Goal: Task Accomplishment & Management: Manage account settings

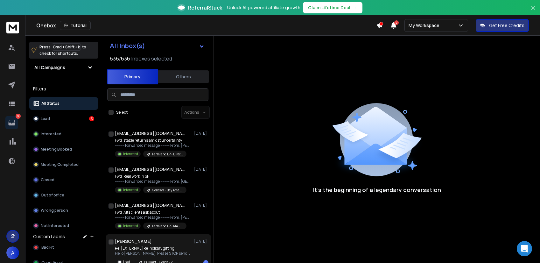
click at [160, 245] on div "Peter Van Volkenburg 14 Oct Re: [EXTERNAL] Re: holiday gifting Hello Julia, Ple…" at bounding box center [162, 251] width 94 height 27
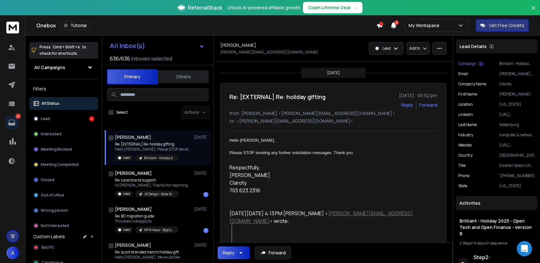
scroll to position [110, 0]
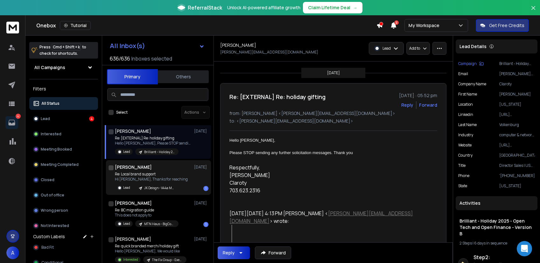
click at [150, 175] on p "Re: Local brand support" at bounding box center [151, 174] width 73 height 5
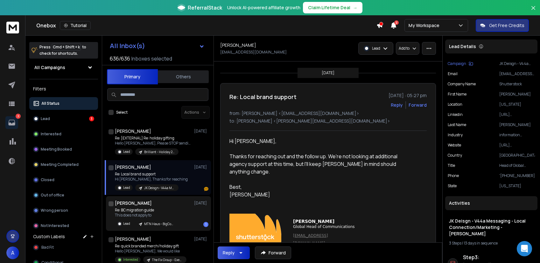
click at [173, 224] on p "MTN Haus - BigCommerece Users Campaign - Mid/Senior Level titles" at bounding box center [159, 224] width 31 height 5
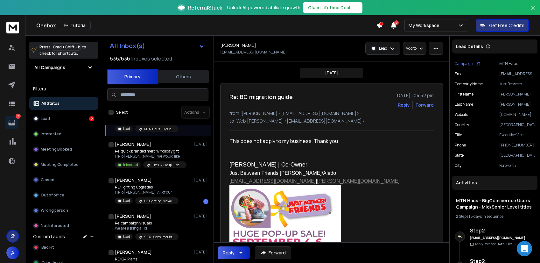
scroll to position [208, 0]
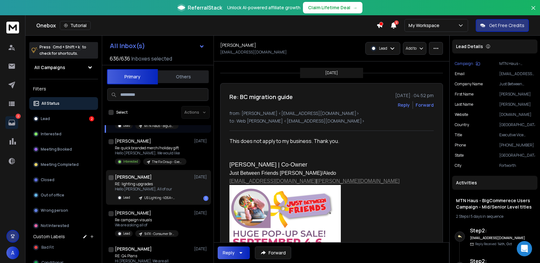
click at [164, 194] on div "US Lighting -V26A>Real Estate - Mike" at bounding box center [156, 197] width 43 height 7
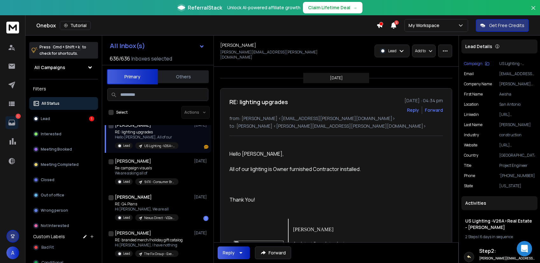
scroll to position [312, 0]
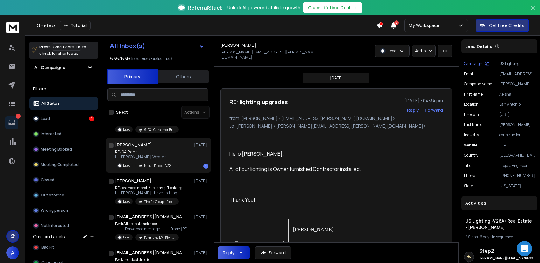
click at [175, 160] on div "RE: Q4 Plans Hi Lin, We are all Lead Nexus Direct - V22a Messaging - Q4/Giving …" at bounding box center [147, 158] width 64 height 19
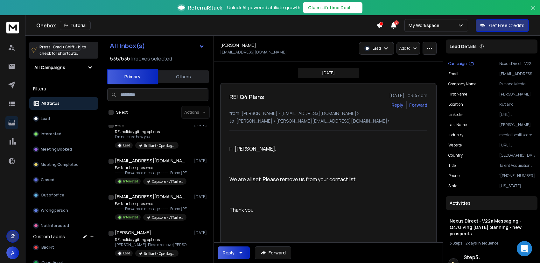
scroll to position [0, 0]
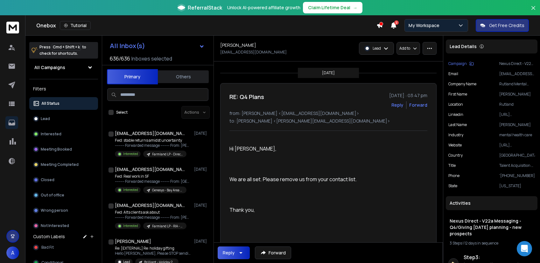
click at [431, 26] on p "My Workspace" at bounding box center [425, 25] width 33 height 6
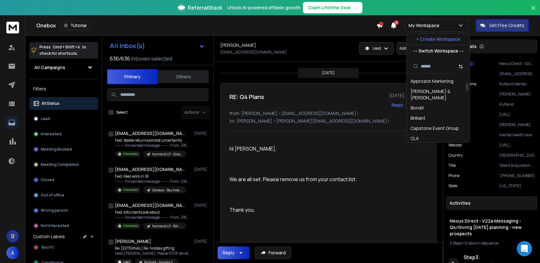
scroll to position [60, 0]
drag, startPoint x: 468, startPoint y: 82, endPoint x: 468, endPoint y: 89, distance: 7.4
click at [468, 89] on div at bounding box center [467, 89] width 2 height 8
click at [431, 112] on div "Brilliant" at bounding box center [438, 117] width 61 height 10
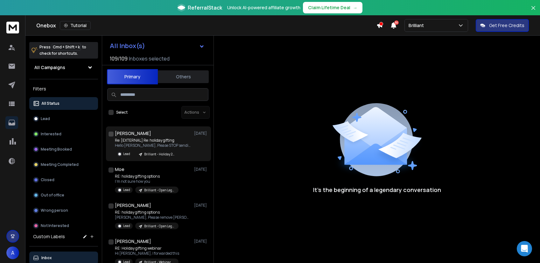
click at [145, 145] on p "Hello [PERSON_NAME], Please STOP sending" at bounding box center [153, 145] width 76 height 5
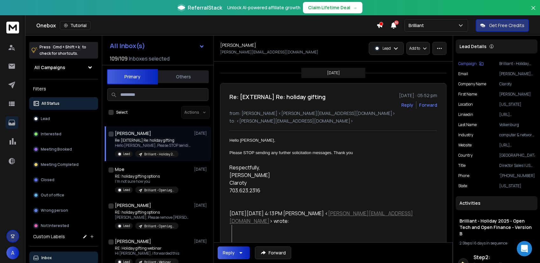
click at [447, 48] on button "button" at bounding box center [440, 48] width 14 height 13
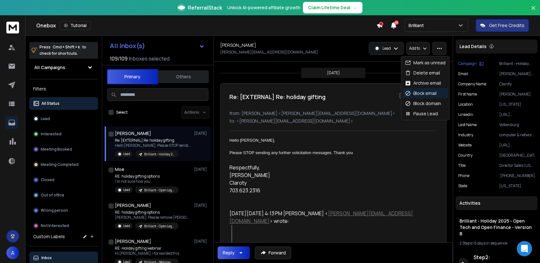
click at [429, 94] on div "Block email" at bounding box center [421, 93] width 32 height 6
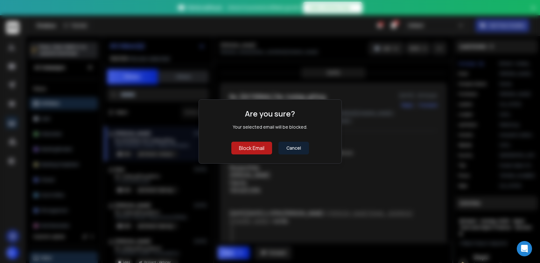
click at [265, 147] on button "Block Email" at bounding box center [252, 148] width 41 height 13
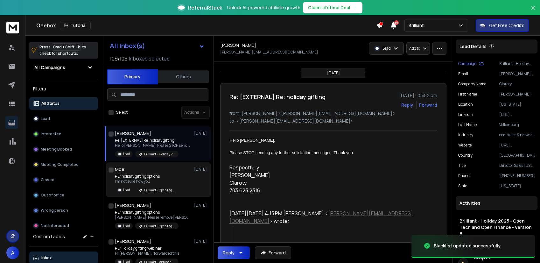
click at [161, 179] on p "I’m not sure how you" at bounding box center [147, 181] width 64 height 5
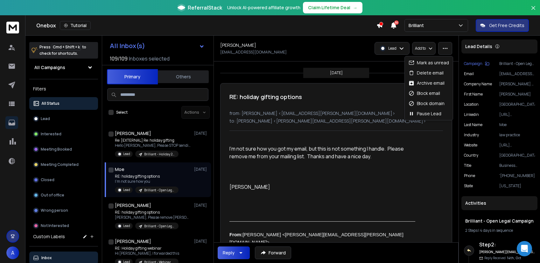
click at [445, 52] on button "button" at bounding box center [446, 48] width 14 height 13
click at [434, 94] on div "Block email" at bounding box center [425, 93] width 32 height 6
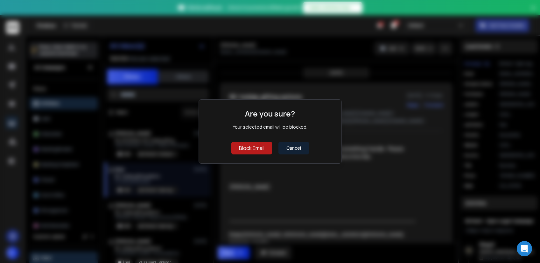
click at [268, 147] on button "Block Email" at bounding box center [252, 148] width 41 height 13
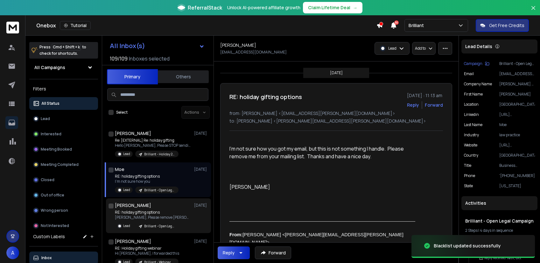
click at [152, 216] on p "[PERSON_NAME], Please remove [PERSON_NAME] for" at bounding box center [153, 217] width 76 height 5
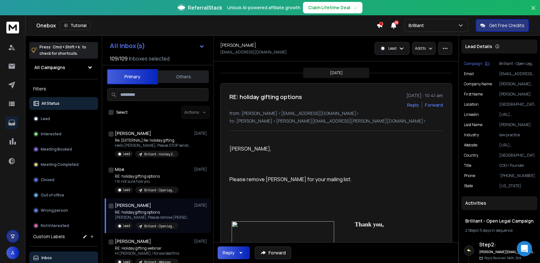
click at [513, 73] on p "abeteta@thomasjhenrylaw.com" at bounding box center [518, 73] width 36 height 5
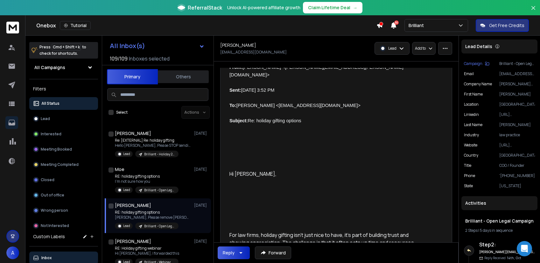
scroll to position [436, 0]
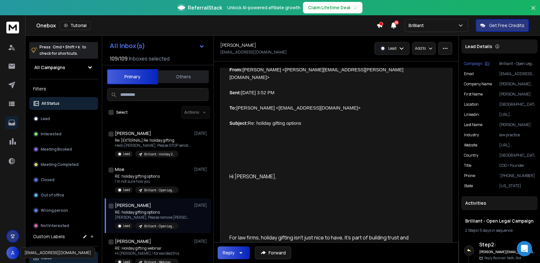
click at [12, 253] on span "A" at bounding box center [12, 252] width 13 height 13
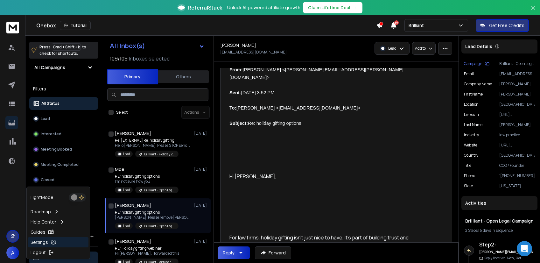
click at [40, 243] on p "Settings" at bounding box center [40, 242] width 18 height 6
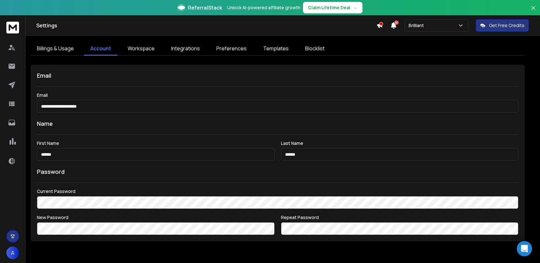
click at [307, 48] on link "Blocklist" at bounding box center [315, 48] width 32 height 13
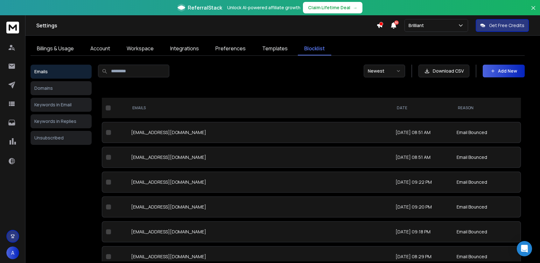
click at [492, 67] on button "Add New" at bounding box center [504, 71] width 42 height 13
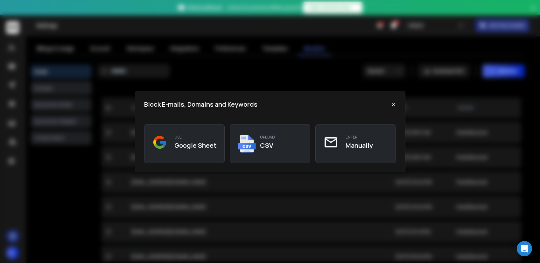
click at [356, 143] on h3 "Manually" at bounding box center [359, 145] width 27 height 9
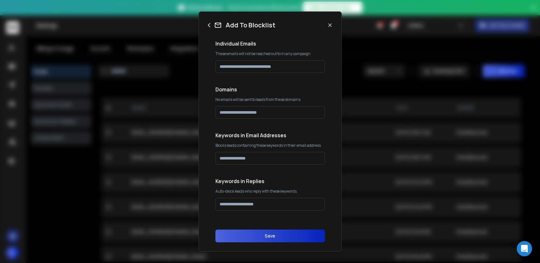
paste input "**********"
type input "**********"
click at [261, 231] on button "Save" at bounding box center [271, 236] width 110 height 13
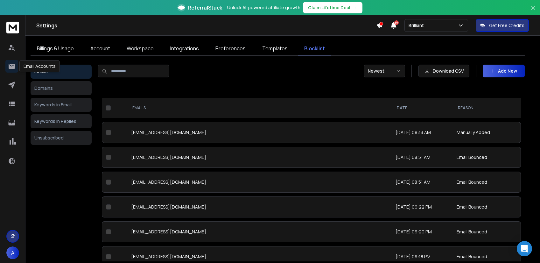
click at [13, 68] on icon at bounding box center [12, 66] width 6 height 5
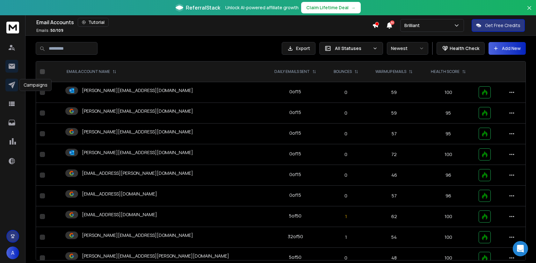
click at [14, 81] on icon at bounding box center [12, 85] width 8 height 8
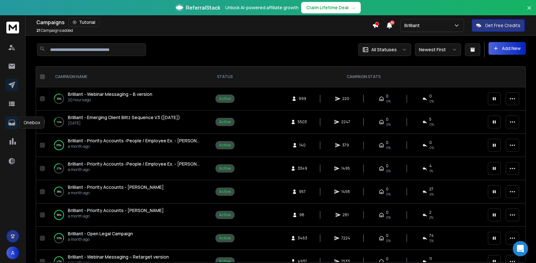
click at [11, 119] on icon at bounding box center [12, 123] width 8 height 8
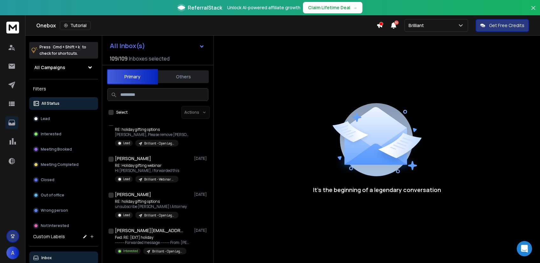
scroll to position [110, 0]
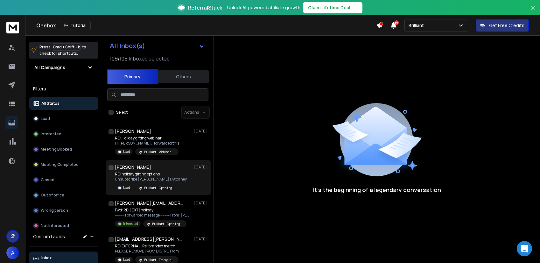
click at [186, 169] on div "Gardiner 14 Oct" at bounding box center [162, 167] width 94 height 6
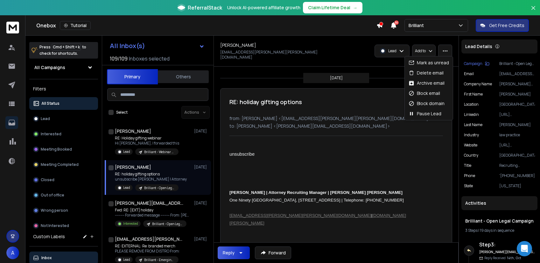
click at [449, 48] on button "button" at bounding box center [446, 51] width 14 height 13
click at [429, 93] on div "Block email" at bounding box center [425, 93] width 32 height 6
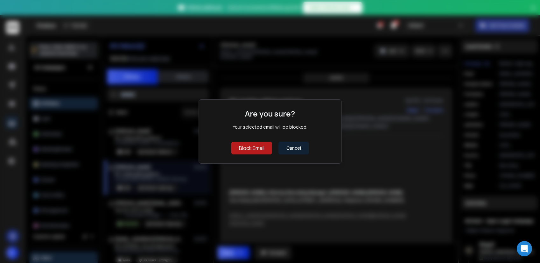
click at [261, 146] on button "Block Email" at bounding box center [252, 148] width 41 height 13
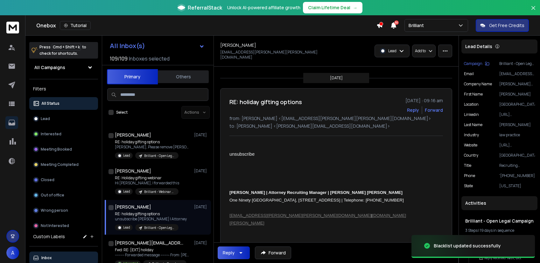
scroll to position [61, 0]
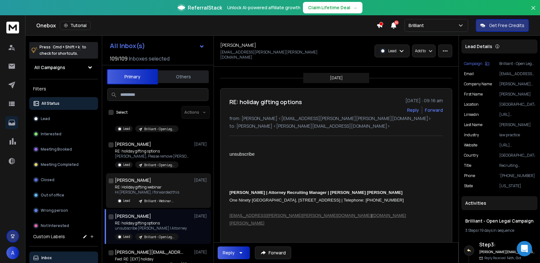
click at [156, 189] on p "RE: Holiday gifting webinar" at bounding box center [147, 187] width 64 height 5
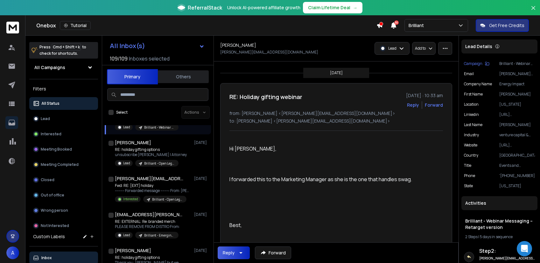
scroll to position [162, 0]
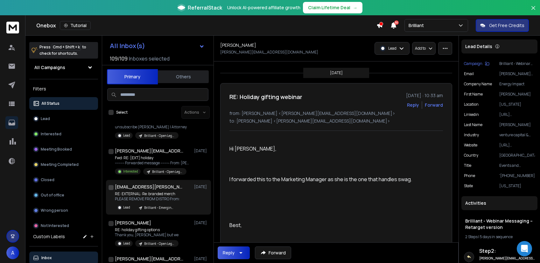
click at [163, 189] on h1 "[EMAIL_ADDRESS][PERSON_NAME][DOMAIN_NAME]" at bounding box center [150, 187] width 70 height 6
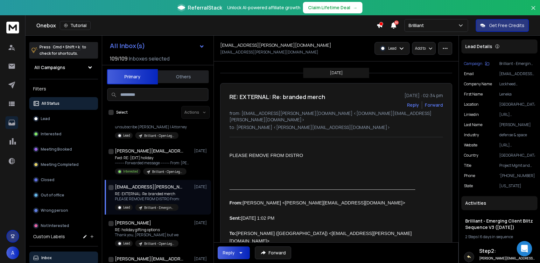
click at [449, 50] on button "button" at bounding box center [446, 48] width 14 height 13
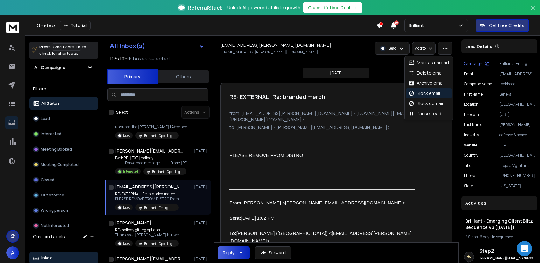
click at [431, 93] on div "Block email" at bounding box center [425, 93] width 32 height 6
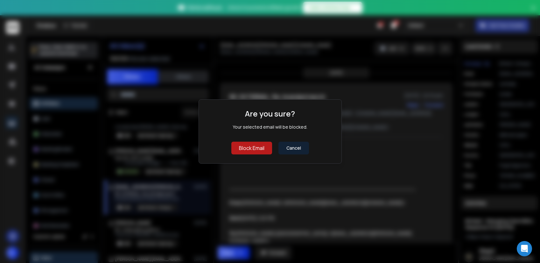
click at [256, 149] on button "Block Email" at bounding box center [252, 148] width 41 height 13
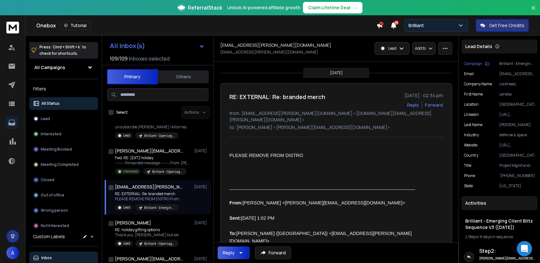
click at [423, 25] on p "Brilliant" at bounding box center [418, 25] width 18 height 6
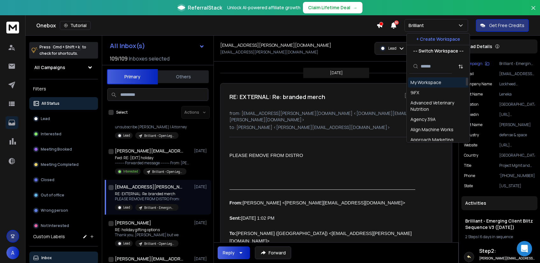
click at [424, 82] on div "My Workspace" at bounding box center [426, 82] width 31 height 6
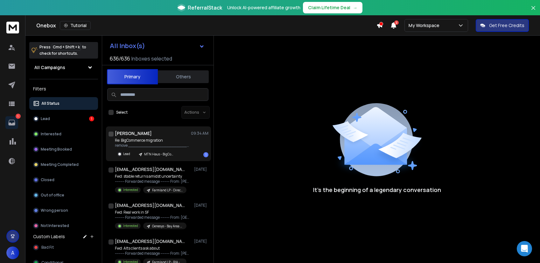
click at [143, 132] on h1 "[PERSON_NAME]" at bounding box center [133, 133] width 37 height 6
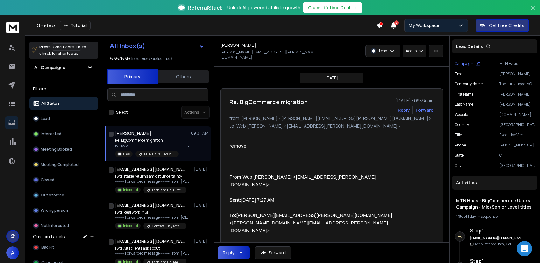
click at [425, 27] on p "My Workspace" at bounding box center [425, 25] width 33 height 6
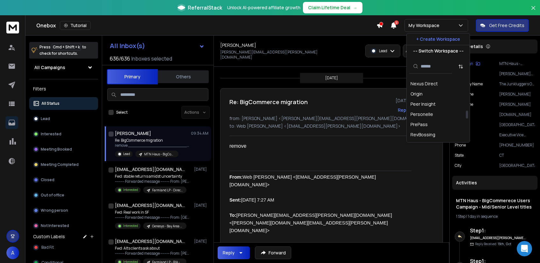
scroll to position [451, 0]
drag, startPoint x: 467, startPoint y: 83, endPoint x: 466, endPoint y: 146, distance: 63.1
click at [466, 141] on div at bounding box center [467, 137] width 2 height 8
drag, startPoint x: 467, startPoint y: 137, endPoint x: 470, endPoint y: 124, distance: 13.4
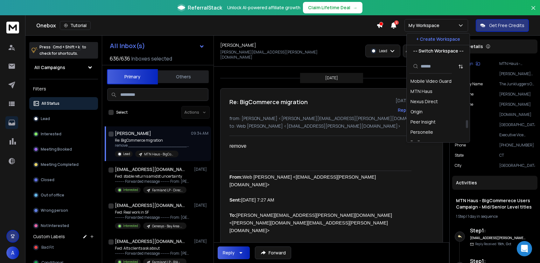
click at [468, 124] on div at bounding box center [467, 124] width 2 height 8
click at [429, 88] on div "MTN Haus" at bounding box center [422, 91] width 22 height 6
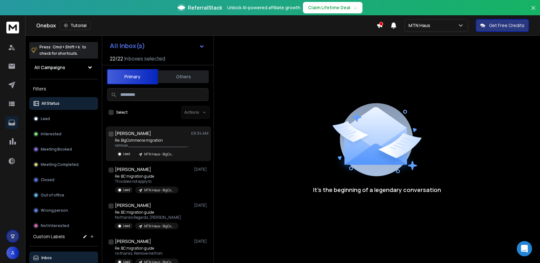
click at [180, 148] on p "remove ________________________________ From: Web [PERSON_NAME]" at bounding box center [153, 145] width 76 height 5
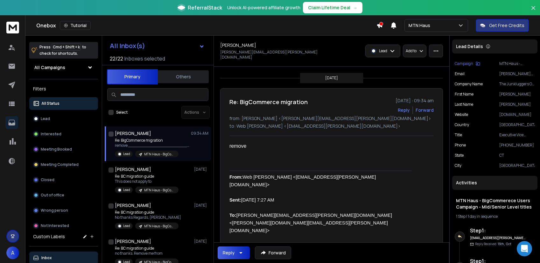
click at [438, 48] on icon "button" at bounding box center [436, 51] width 6 height 6
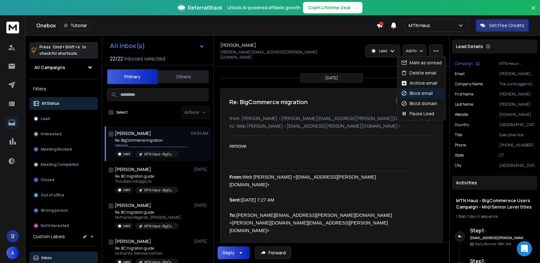
click at [424, 90] on div "Block email" at bounding box center [418, 93] width 32 height 6
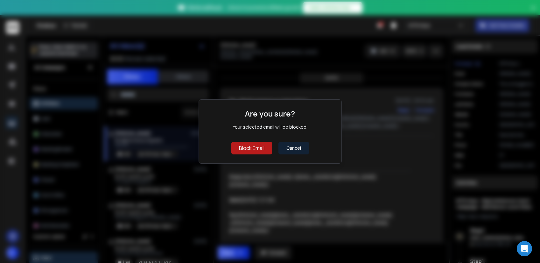
click at [262, 147] on button "Block Email" at bounding box center [252, 148] width 41 height 13
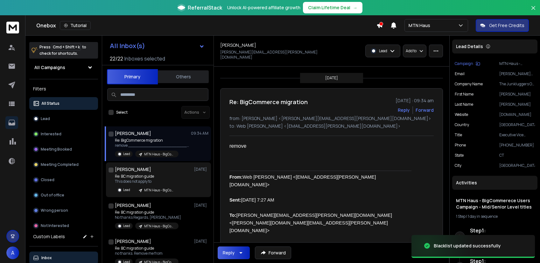
click at [159, 174] on p "Re: BC migration guide" at bounding box center [147, 176] width 64 height 5
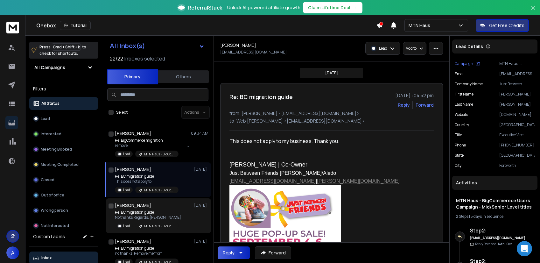
click at [146, 217] on p "No thanks Regards, [PERSON_NAME]" at bounding box center [148, 217] width 66 height 5
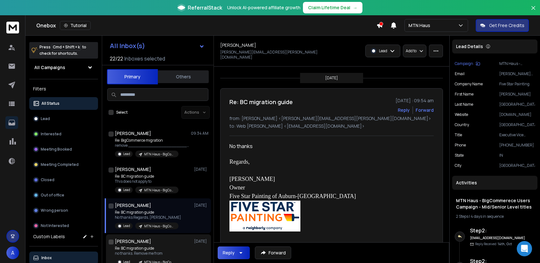
click at [135, 249] on p "Re: BC migration guide" at bounding box center [147, 248] width 64 height 5
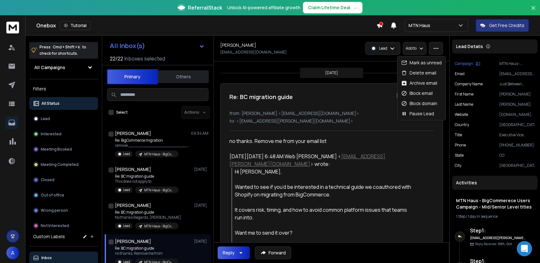
click at [439, 48] on icon "button" at bounding box center [436, 48] width 5 height 1
click at [420, 94] on div "Block email" at bounding box center [418, 93] width 32 height 6
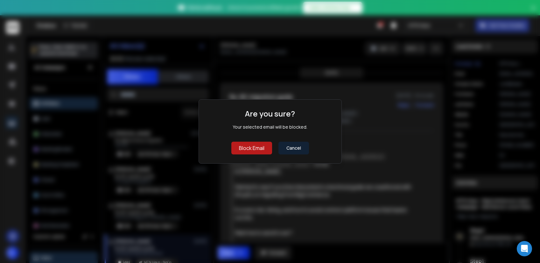
click at [263, 146] on button "Block Email" at bounding box center [252, 148] width 41 height 13
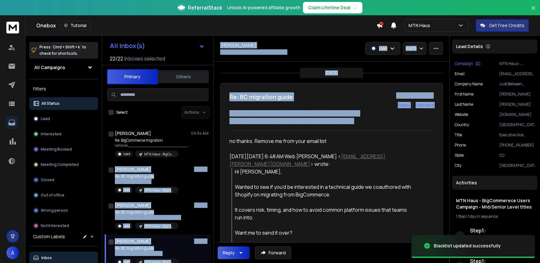
drag, startPoint x: 210, startPoint y: 160, endPoint x: 216, endPoint y: 134, distance: 26.9
click at [216, 134] on div "All Inbox(s) 22 / 22 Inboxes selected Primary Others Select Actions Andrew Sieg…" at bounding box center [321, 167] width 439 height 263
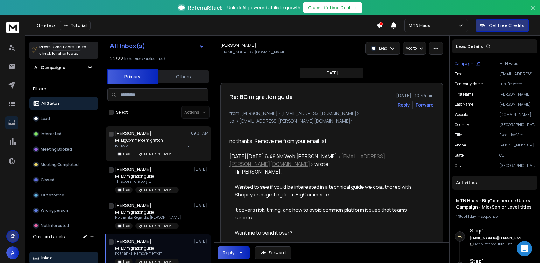
click at [204, 144] on div "Re: BigCommerce migration remove ________________________________ From: Web Smi…" at bounding box center [162, 147] width 94 height 19
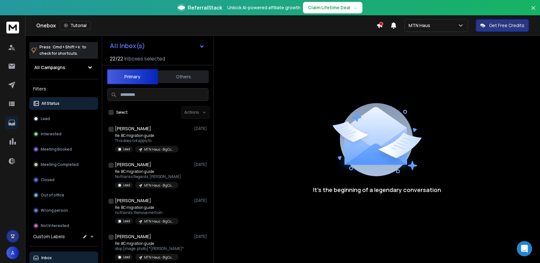
scroll to position [53, 0]
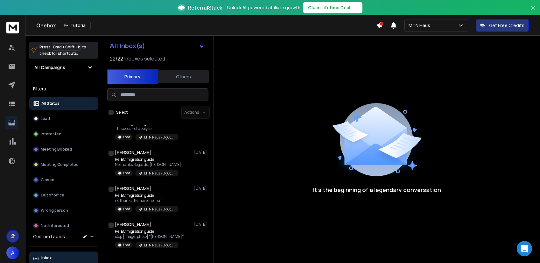
click at [197, 75] on button "Others" at bounding box center [183, 77] width 51 height 14
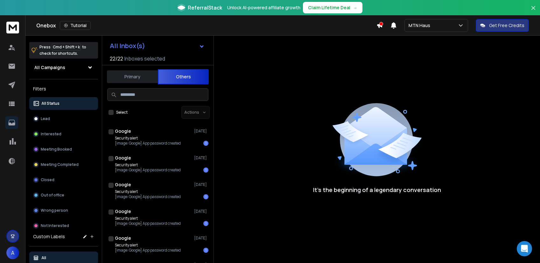
scroll to position [0, 0]
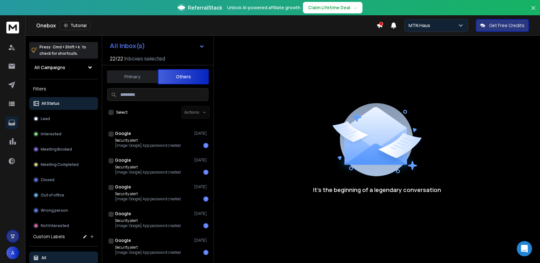
click at [423, 25] on p "MTN Haus" at bounding box center [421, 25] width 24 height 6
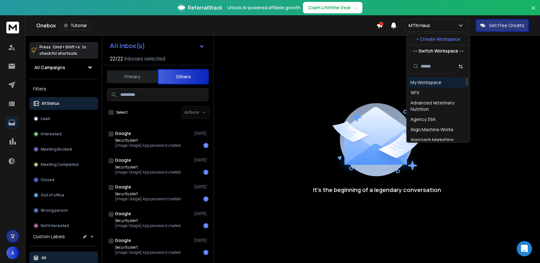
click at [428, 82] on div "My Workspace" at bounding box center [426, 82] width 31 height 6
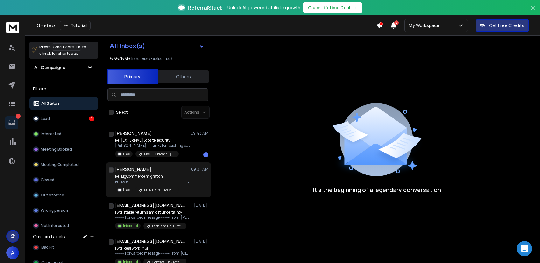
click at [140, 175] on p "Re: BigCommerce migration" at bounding box center [153, 176] width 76 height 5
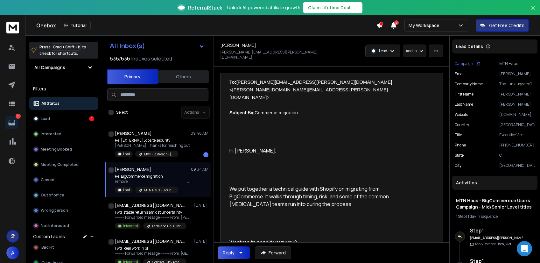
scroll to position [232, 0]
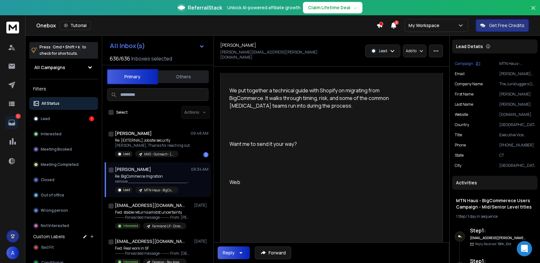
click at [517, 134] on p "Executive Vice President" at bounding box center [518, 134] width 36 height 5
